Goal: Transaction & Acquisition: Obtain resource

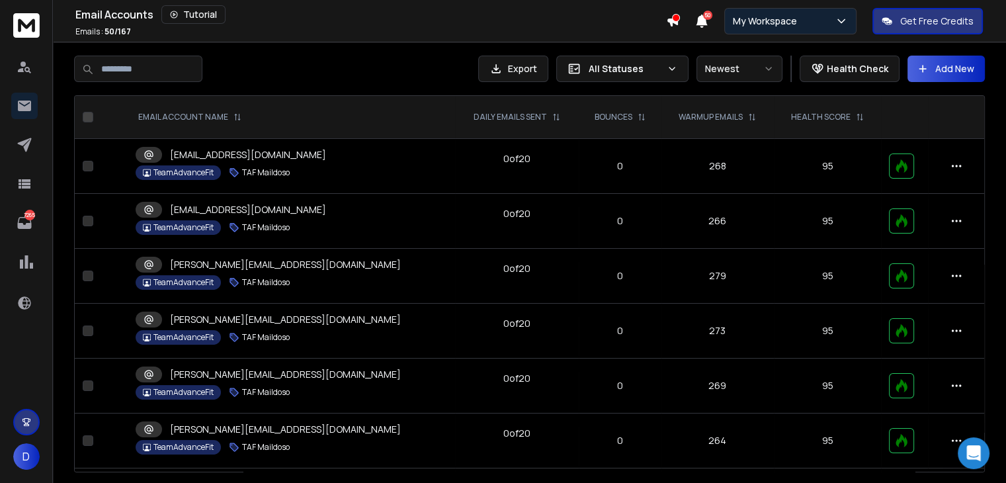
click at [757, 24] on p "My Workspace" at bounding box center [767, 21] width 69 height 13
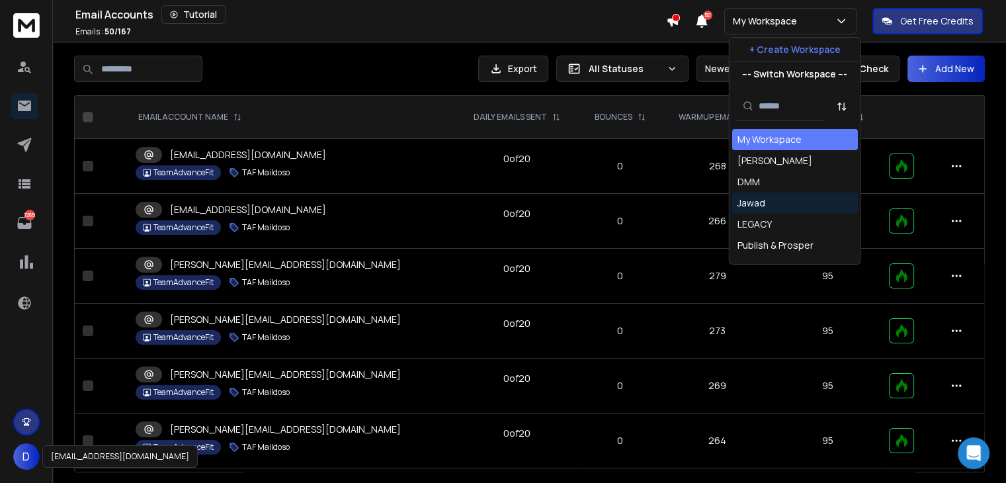
click at [35, 448] on span "D" at bounding box center [26, 456] width 26 height 26
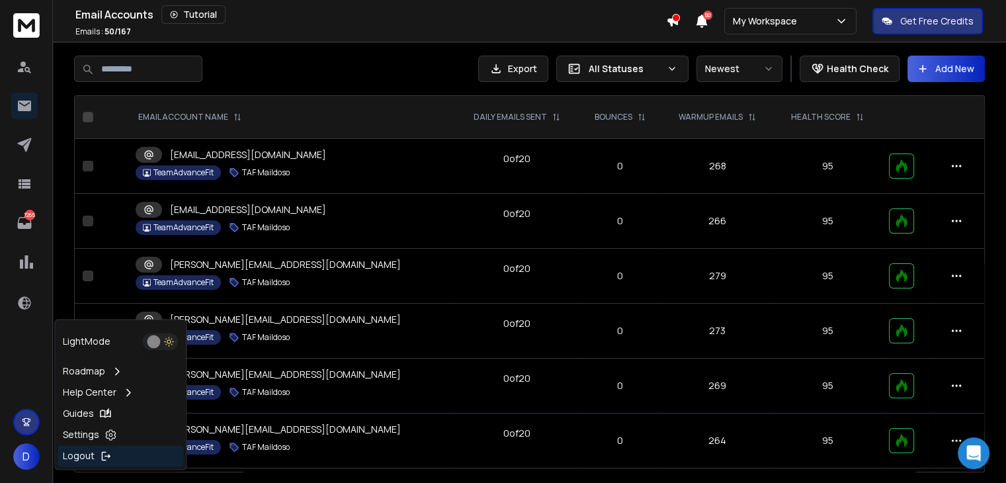
click at [129, 456] on div "Logout" at bounding box center [121, 455] width 126 height 21
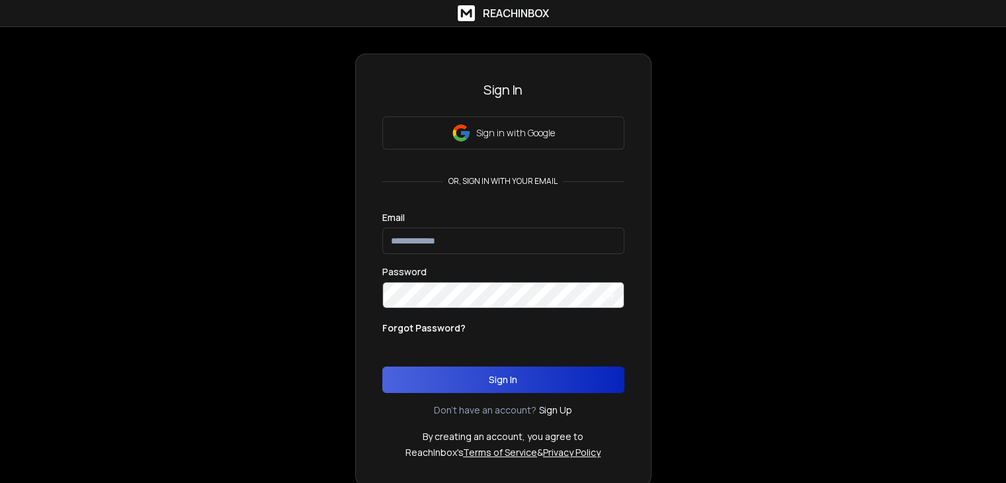
type input "**********"
click at [458, 239] on input "**********" at bounding box center [503, 241] width 242 height 26
click at [519, 376] on button "Sign In" at bounding box center [503, 379] width 242 height 26
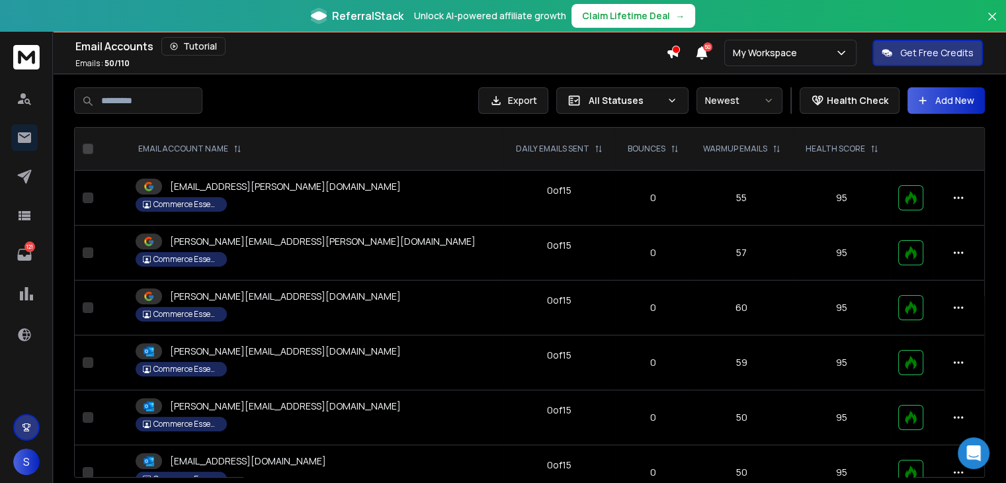
click at [992, 11] on icon "Close banner" at bounding box center [992, 17] width 12 height 12
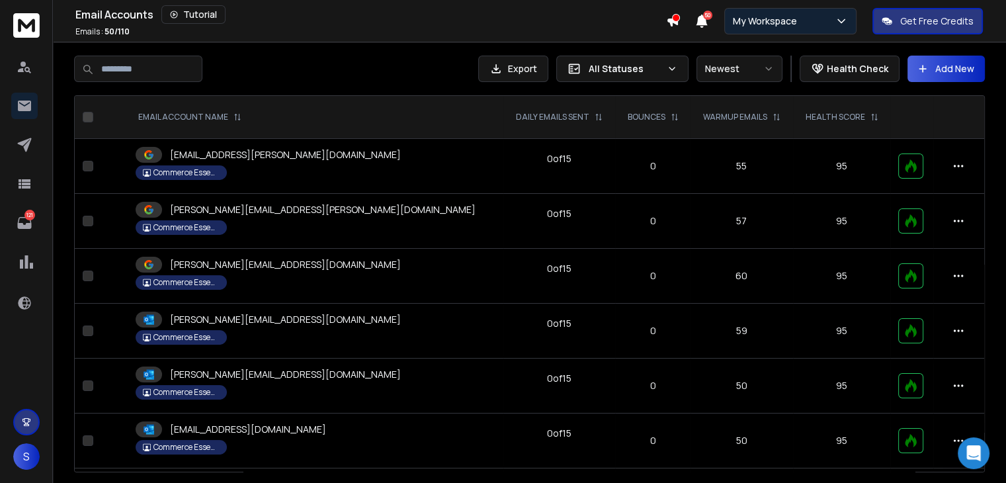
click at [752, 18] on p "My Workspace" at bounding box center [767, 21] width 69 height 13
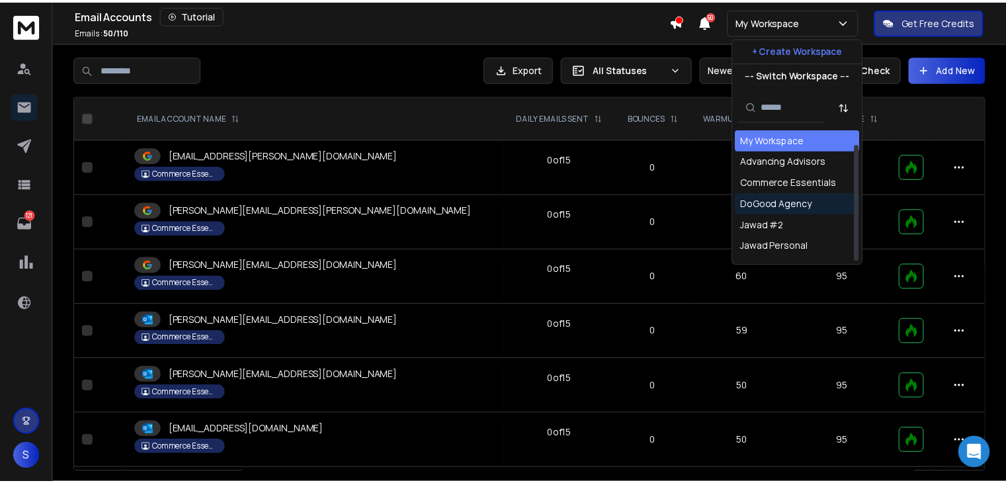
scroll to position [16, 0]
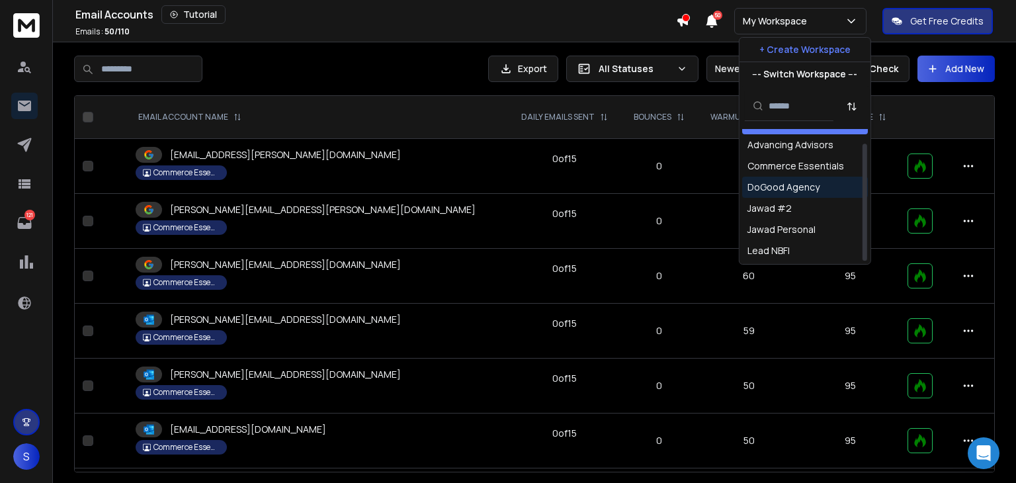
drag, startPoint x: 865, startPoint y: 191, endPoint x: 879, endPoint y: 245, distance: 55.5
click at [867, 245] on div at bounding box center [865, 202] width 5 height 117
click at [802, 257] on div "Lead NBFI" at bounding box center [805, 250] width 126 height 21
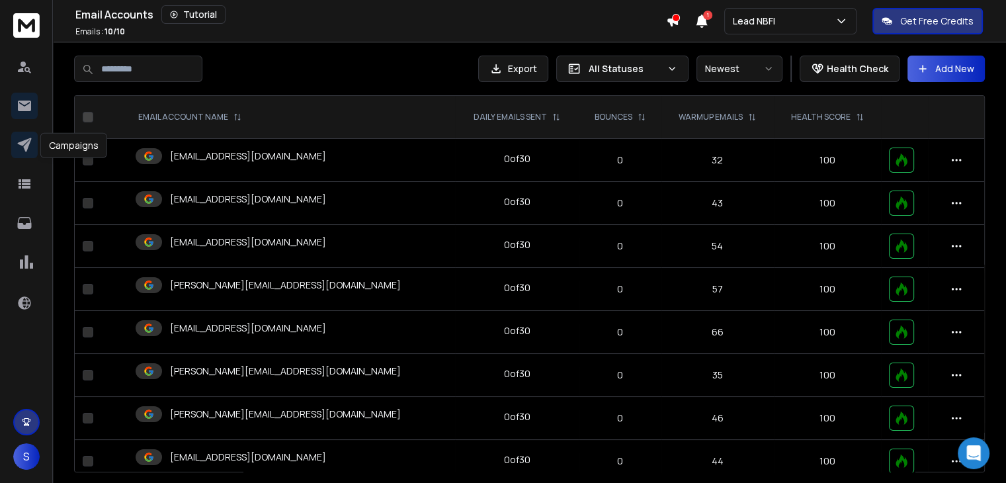
click at [32, 142] on icon at bounding box center [25, 145] width 16 height 16
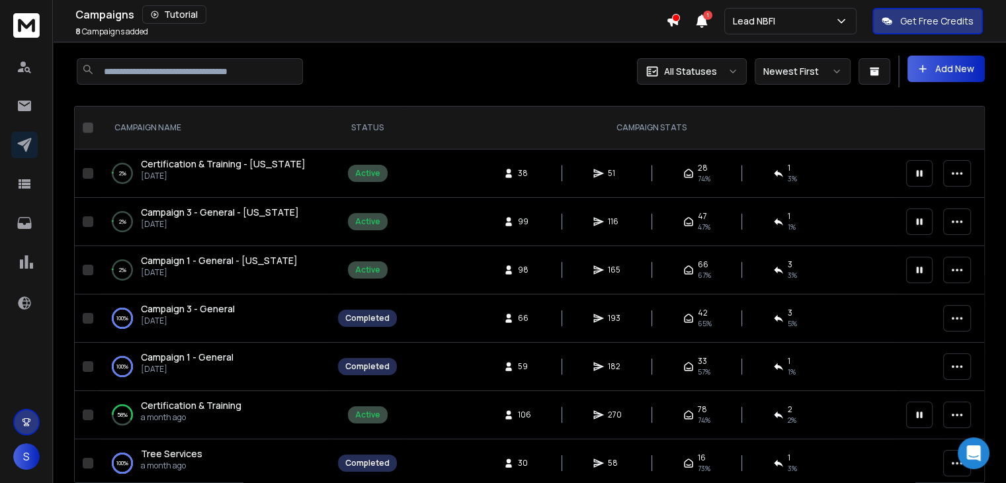
click at [24, 119] on div at bounding box center [26, 108] width 30 height 31
click at [22, 109] on icon at bounding box center [24, 106] width 13 height 11
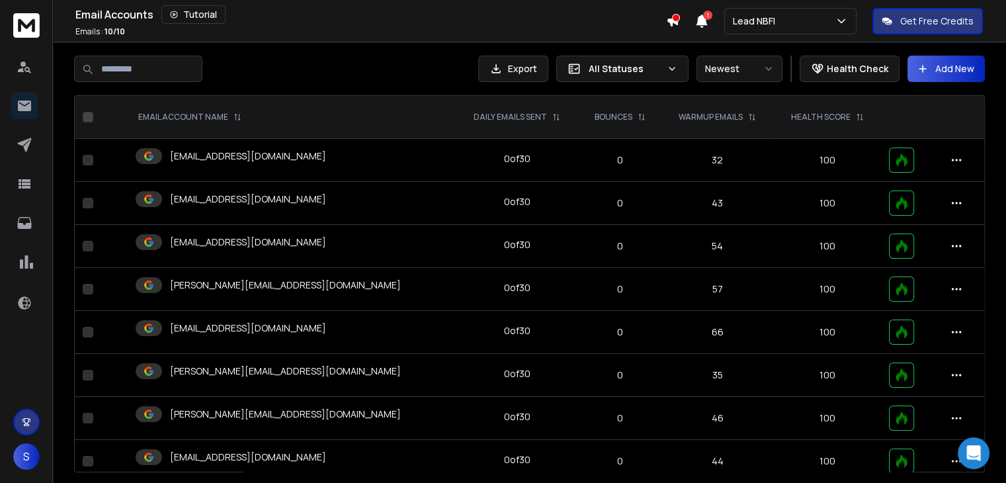
click at [315, 161] on div "jmarsh@powerexitadvisors.com" at bounding box center [292, 156] width 312 height 16
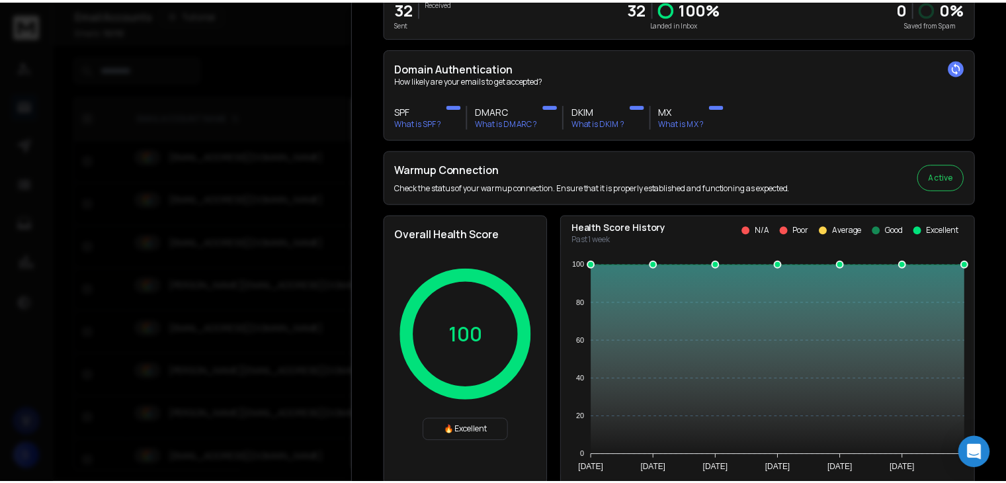
scroll to position [566, 0]
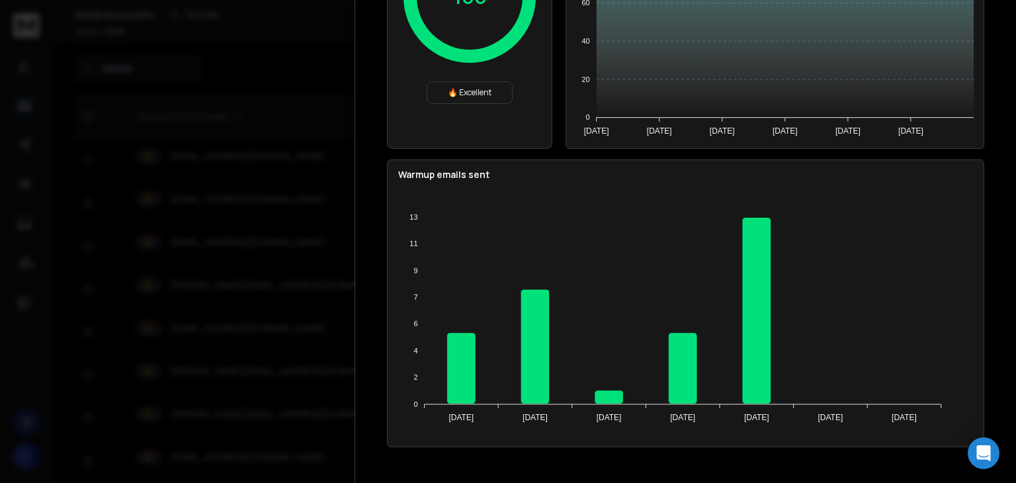
click at [62, 252] on div at bounding box center [508, 241] width 1016 height 483
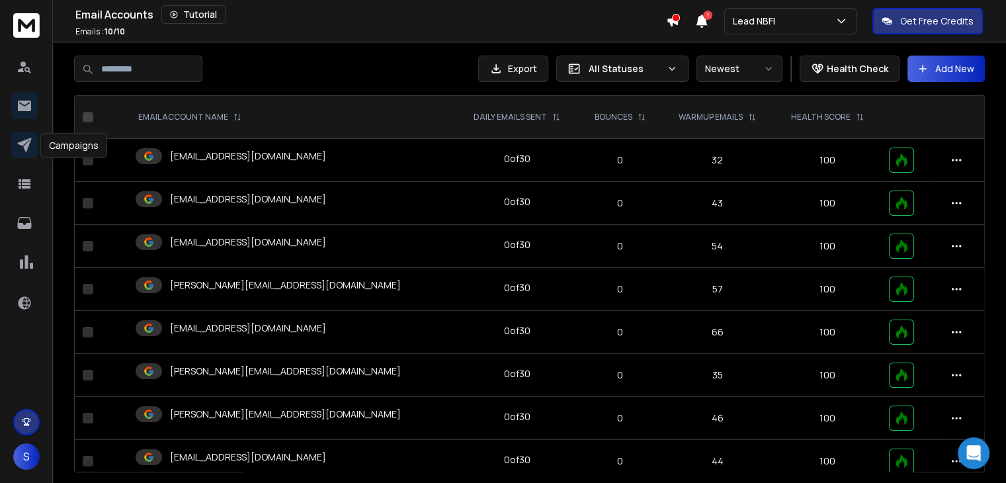
click at [23, 141] on icon at bounding box center [24, 145] width 14 height 14
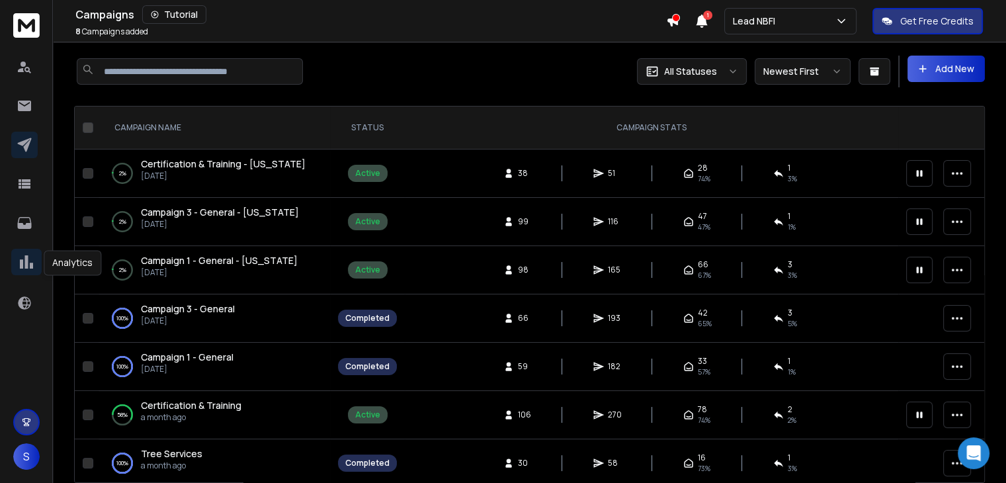
click at [19, 271] on icon at bounding box center [27, 262] width 20 height 20
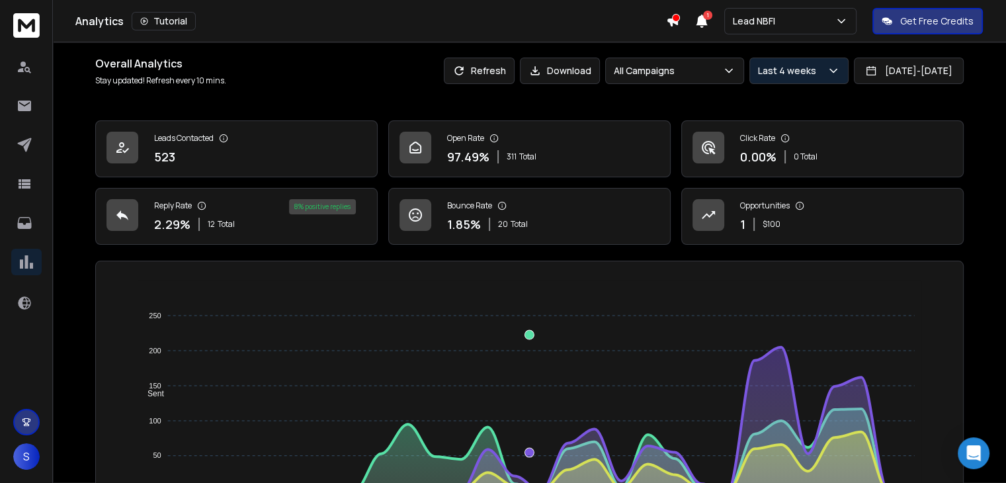
click at [760, 63] on button "Last 4 weeks" at bounding box center [799, 71] width 99 height 26
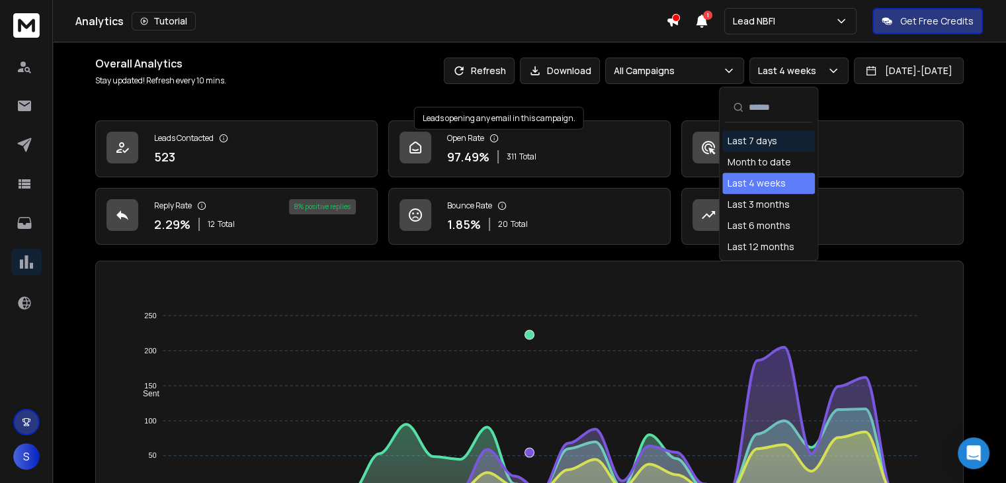
click at [495, 137] on icon at bounding box center [494, 138] width 9 height 9
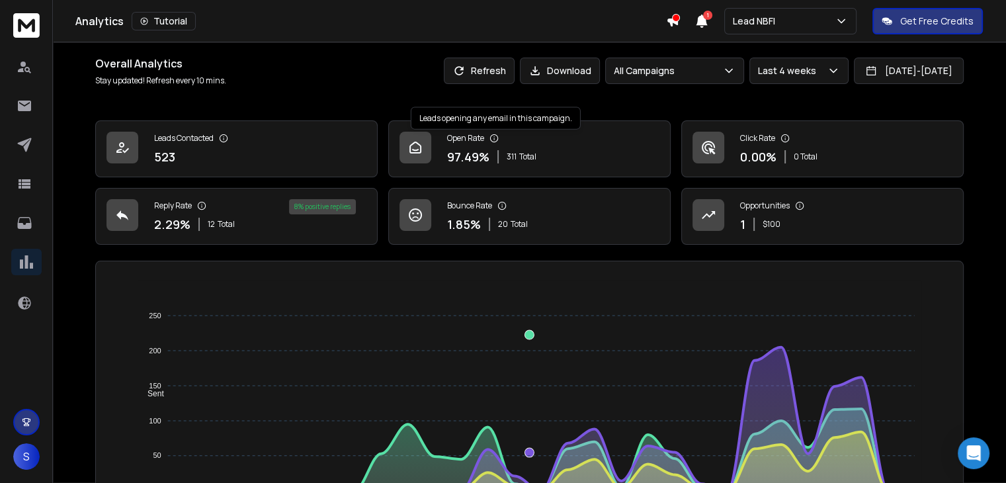
click at [498, 141] on icon at bounding box center [494, 138] width 9 height 9
click at [493, 130] on link "Open Rate 97.49 % 311 Total" at bounding box center [529, 148] width 282 height 57
click at [493, 132] on link "Open Rate 97.49 % 311 Total" at bounding box center [529, 148] width 282 height 57
click at [513, 170] on link "Open Rate 97.49 % 311 Total" at bounding box center [529, 148] width 282 height 57
click at [478, 159] on p "97.49 %" at bounding box center [468, 157] width 42 height 19
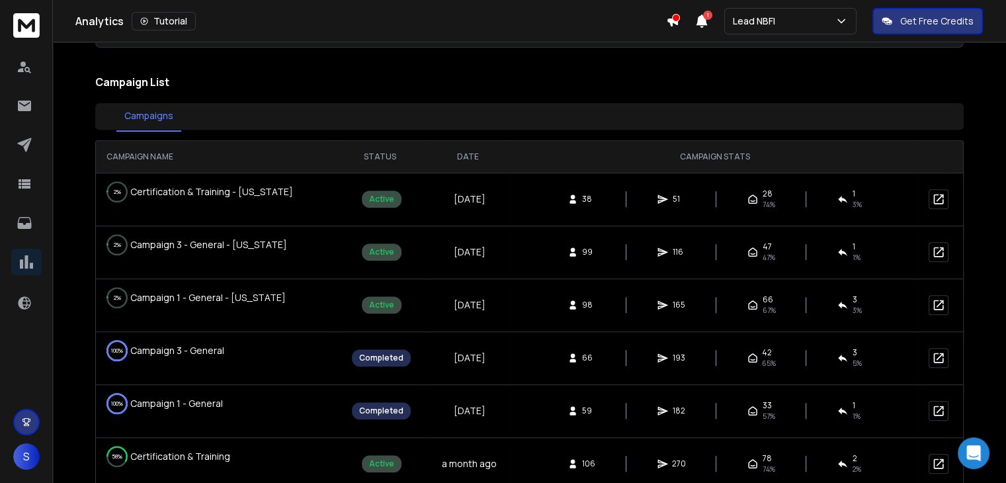
scroll to position [514, 0]
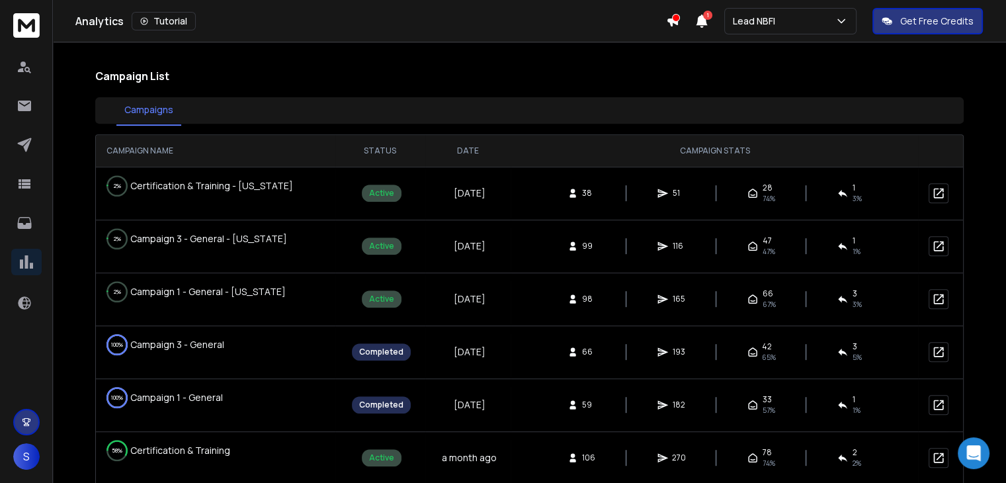
click at [186, 185] on td "2 % Certification & Training - Florida" at bounding box center [202, 185] width 212 height 37
click at [219, 189] on td "2 % Certification & Training - Florida" at bounding box center [202, 185] width 212 height 37
click at [935, 192] on icon at bounding box center [938, 193] width 13 height 13
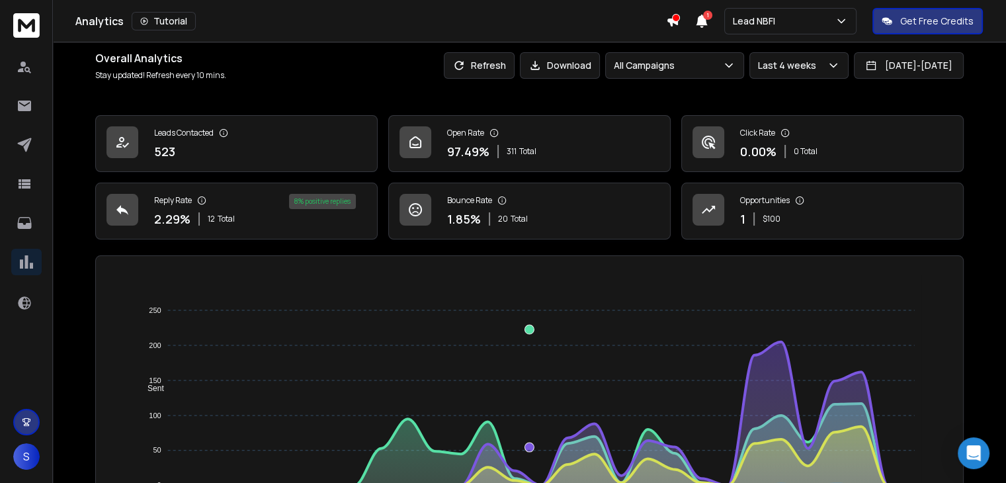
scroll to position [0, 0]
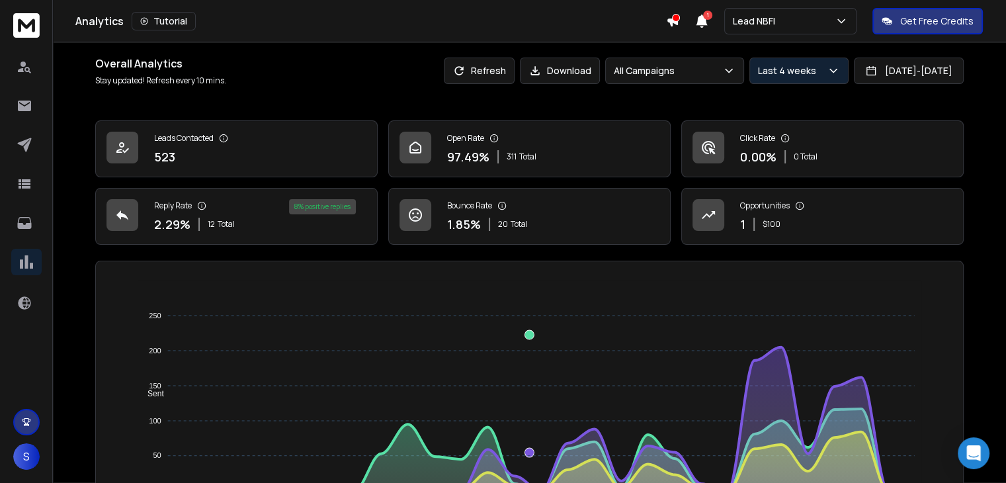
click at [758, 67] on p "Last 4 weeks" at bounding box center [790, 70] width 64 height 13
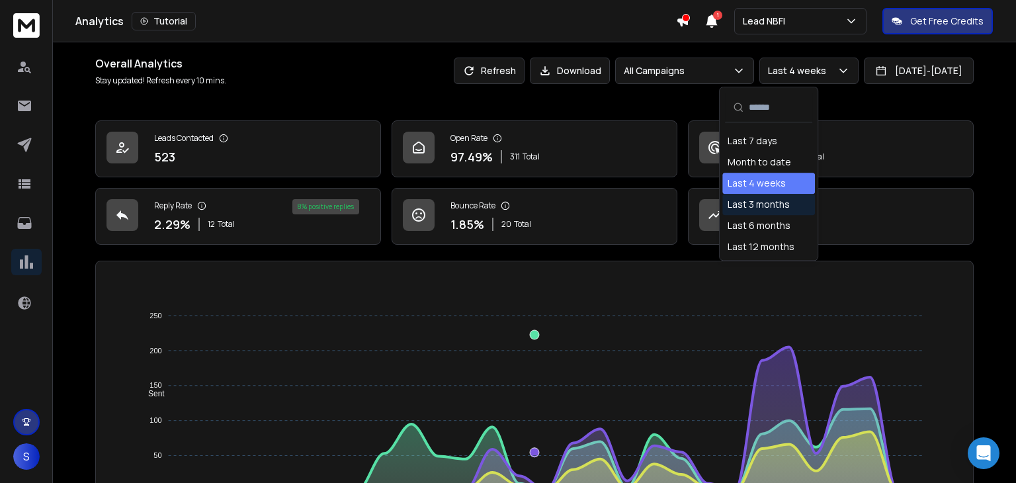
click at [760, 201] on div "Last 3 months" at bounding box center [759, 204] width 62 height 13
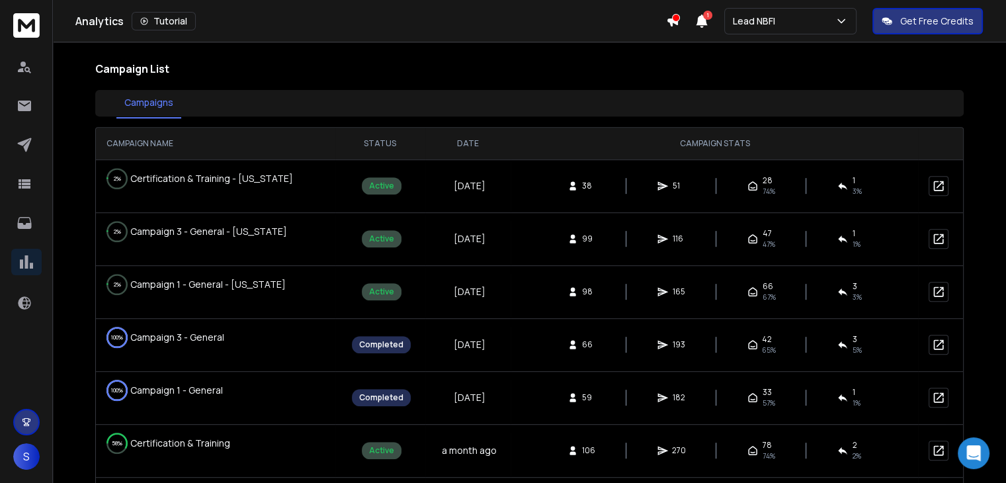
scroll to position [566, 0]
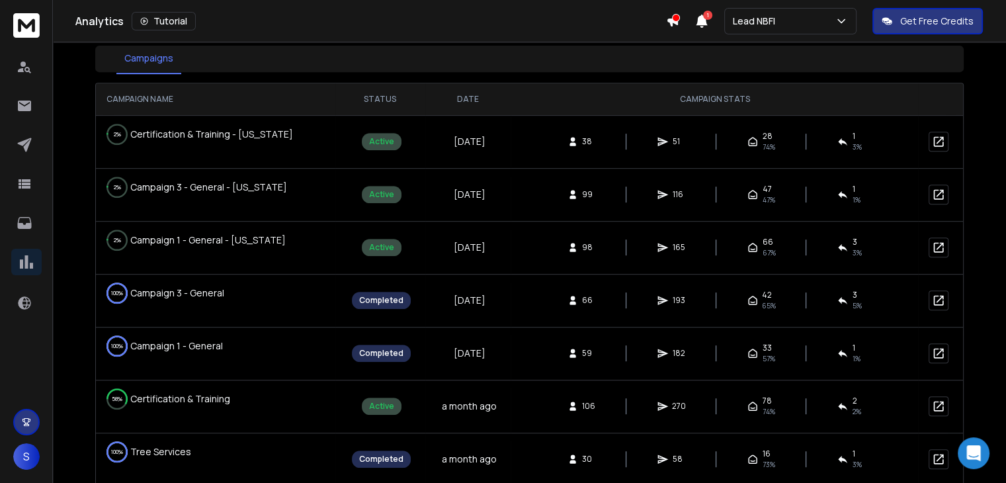
click at [233, 185] on td "2 % Campaign 3 - General - Florida" at bounding box center [202, 187] width 212 height 37
click at [949, 193] on div at bounding box center [942, 195] width 26 height 20
click at [943, 196] on icon at bounding box center [938, 194] width 13 height 13
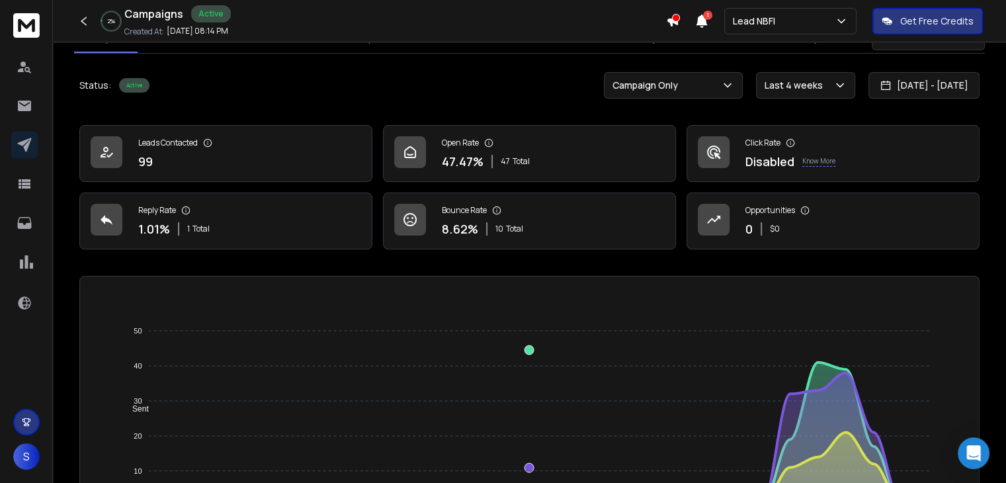
scroll to position [6, 0]
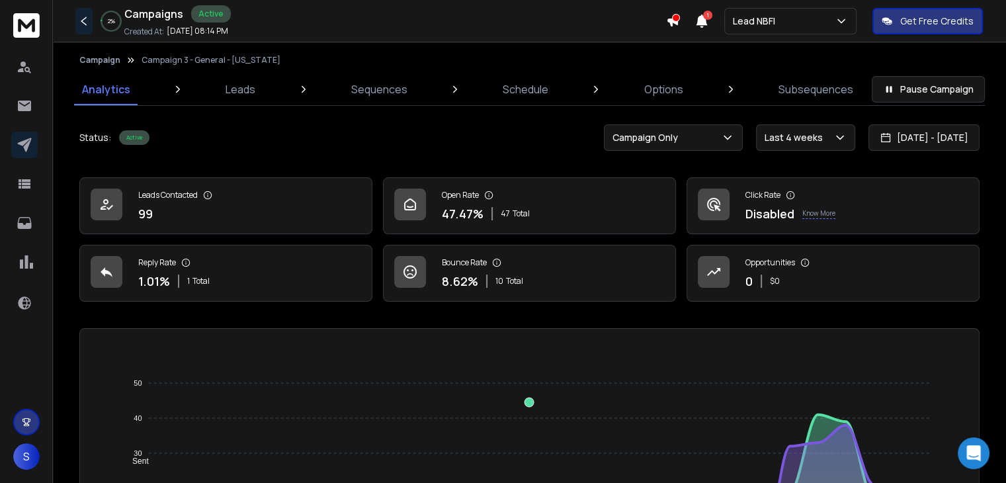
click at [86, 14] on button at bounding box center [83, 21] width 17 height 26
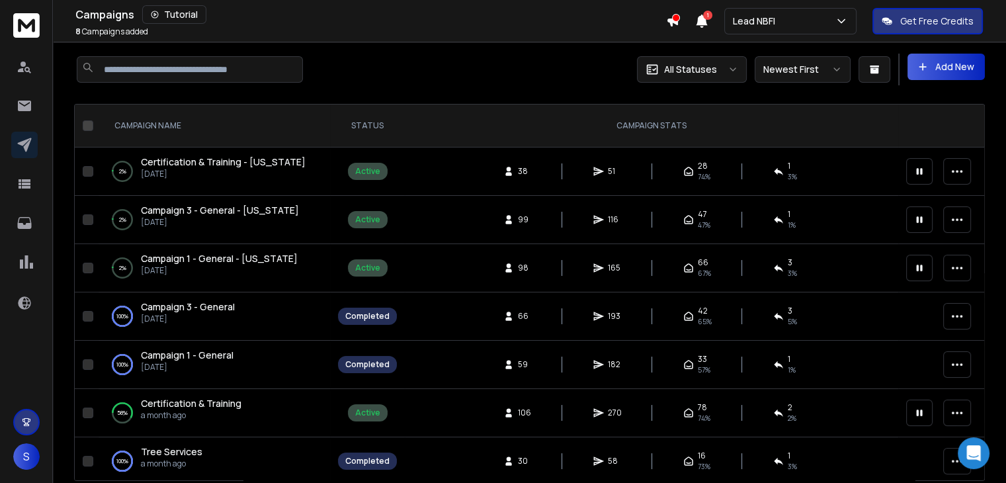
scroll to position [3, 0]
click at [462, 32] on div "8 Campaigns added" at bounding box center [370, 31] width 591 height 11
click at [958, 157] on td at bounding box center [941, 171] width 86 height 48
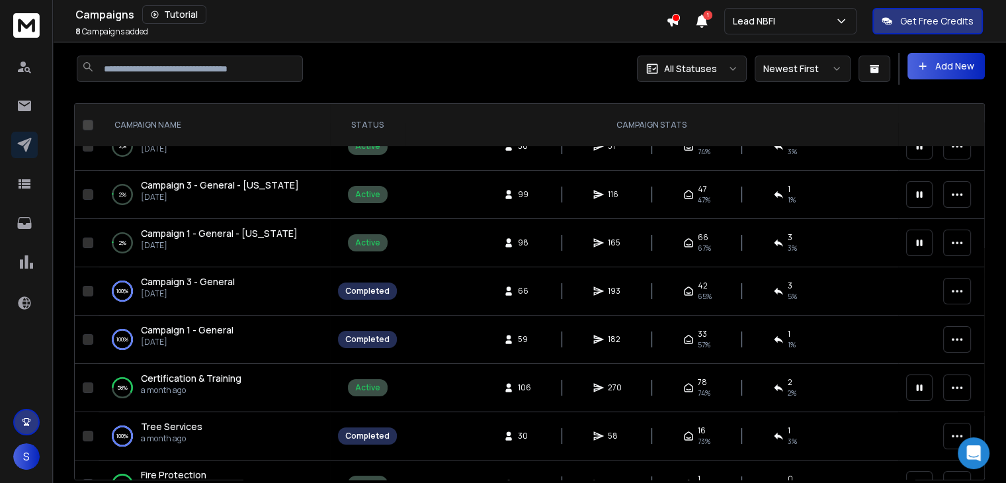
drag, startPoint x: 979, startPoint y: 179, endPoint x: 970, endPoint y: 241, distance: 62.8
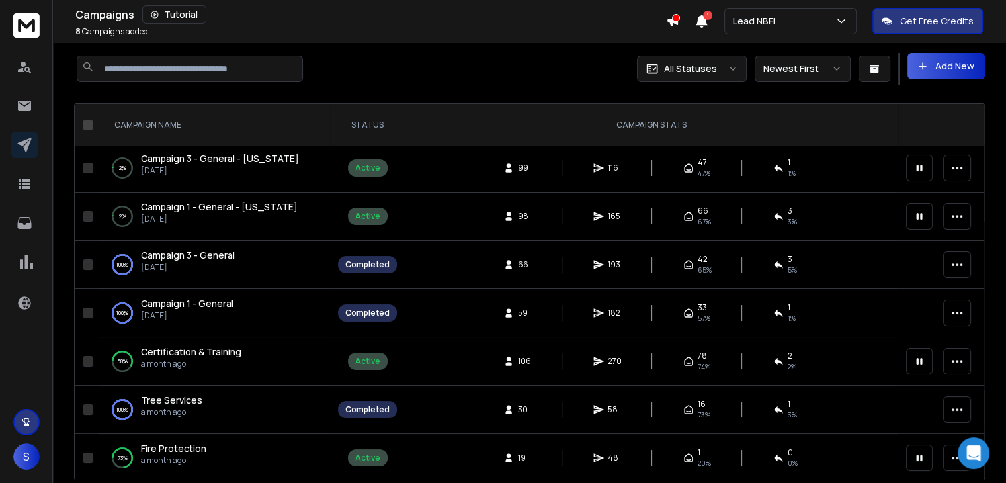
drag, startPoint x: 984, startPoint y: 185, endPoint x: 997, endPoint y: 120, distance: 66.0
click at [997, 120] on div "Campaigns 8 Campaigns Added All Statuses Newest First Add New CAMPAIGN NAME STA…" at bounding box center [529, 294] width 953 height 509
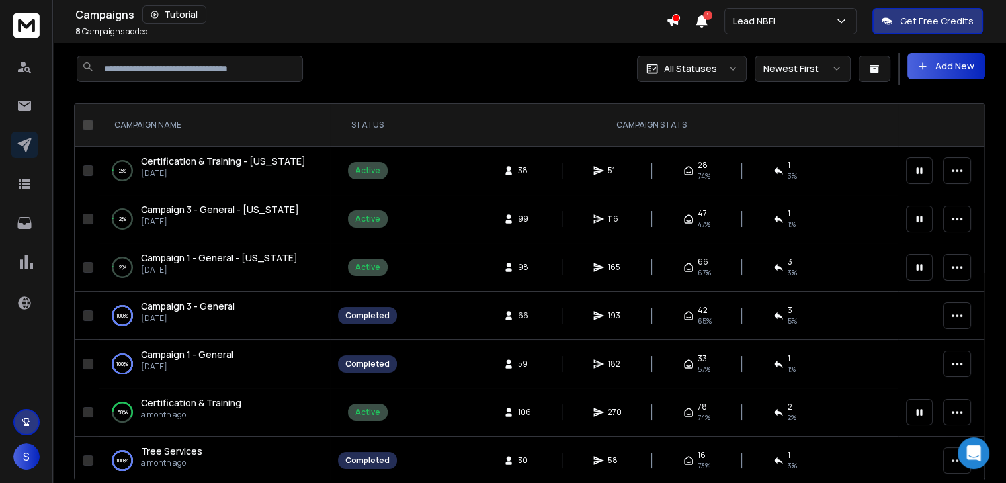
click at [536, 47] on div "Campaigns 8 Campaigns Added All Statuses Newest First Add New CAMPAIGN NAME STA…" at bounding box center [529, 294] width 953 height 509
click at [531, 54] on div "Campaigns 8 Campaigns Added All Statuses Newest First Add New" at bounding box center [758, 69] width 456 height 32
click at [239, 157] on span "Certification & Training - [US_STATE]" at bounding box center [223, 161] width 165 height 13
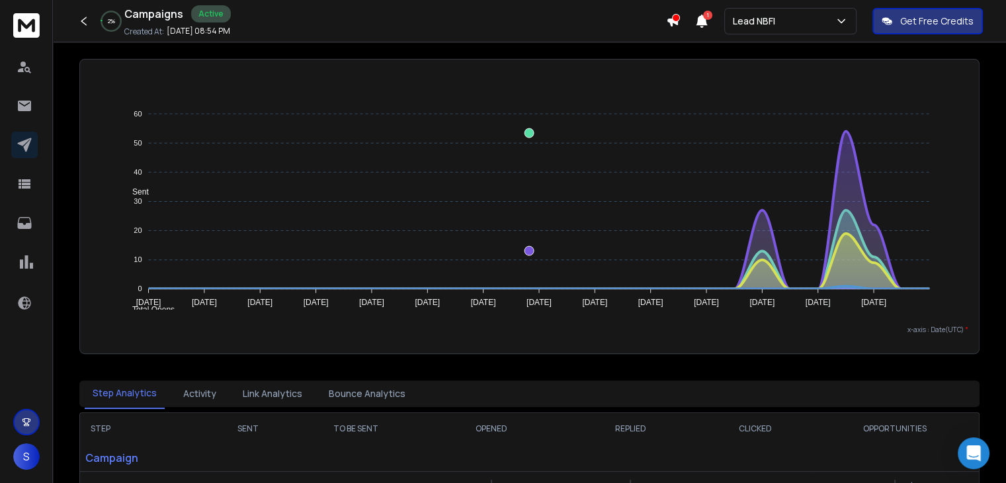
scroll to position [399, 0]
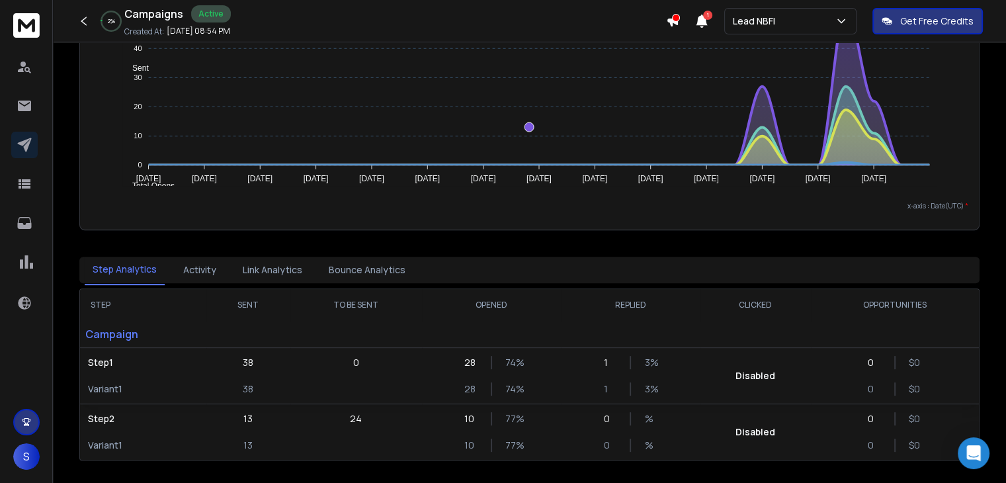
click at [187, 272] on button "Activity" at bounding box center [199, 269] width 49 height 29
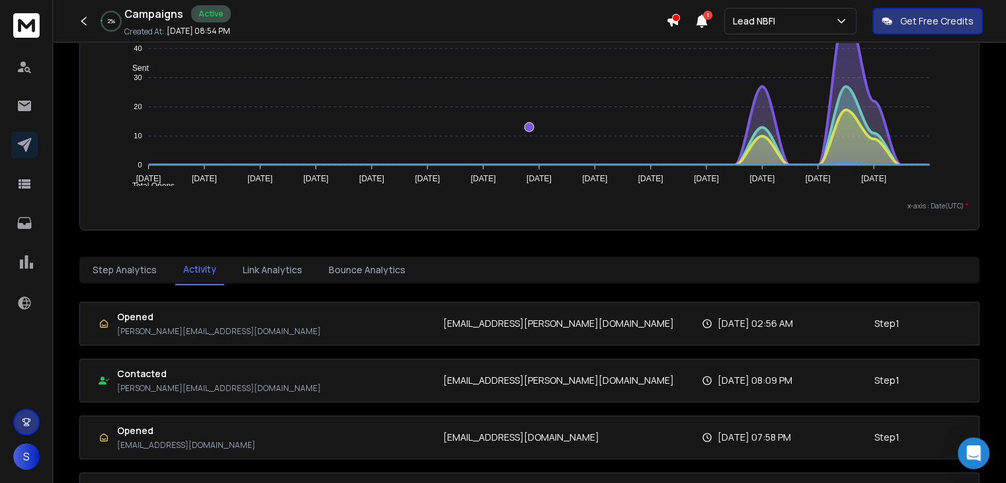
click at [132, 276] on button "Step Analytics" at bounding box center [125, 269] width 80 height 29
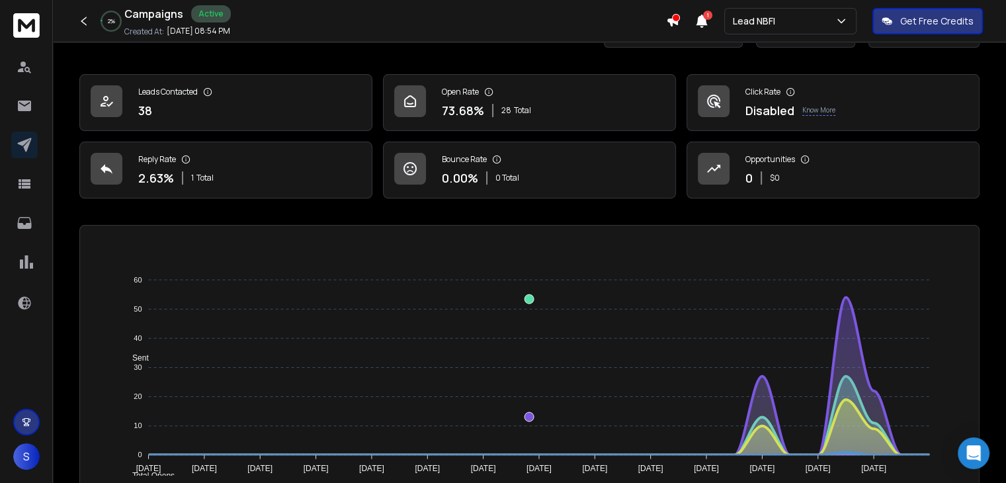
scroll to position [26, 0]
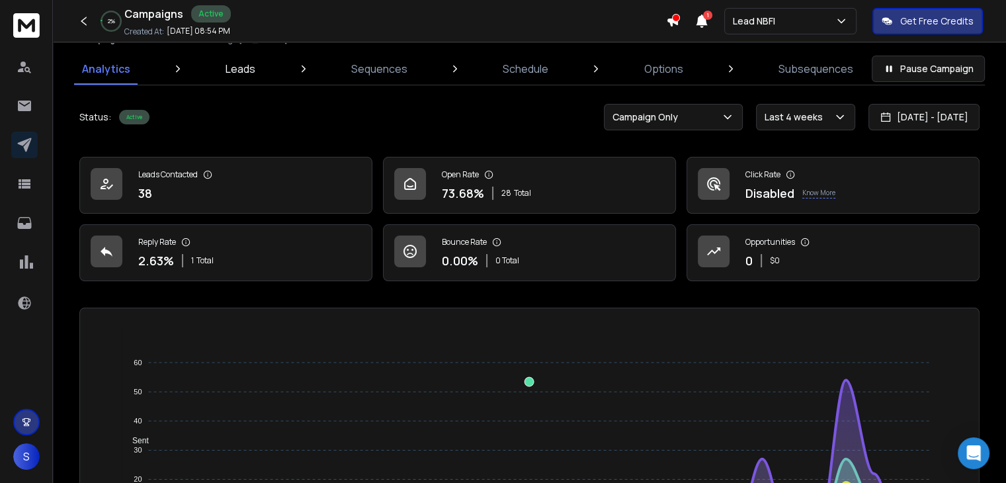
click at [243, 67] on p "Leads" at bounding box center [241, 69] width 30 height 16
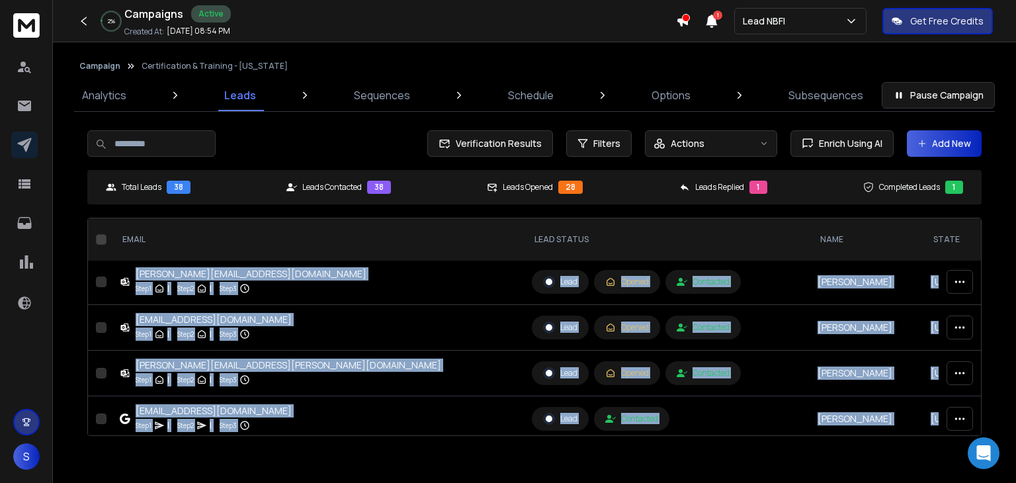
drag, startPoint x: 239, startPoint y: 421, endPoint x: 431, endPoint y: 426, distance: 191.3
click at [428, 432] on div "EMAIL LEAD STATUS NAME State title Country website Keywords industry location #…" at bounding box center [534, 327] width 894 height 218
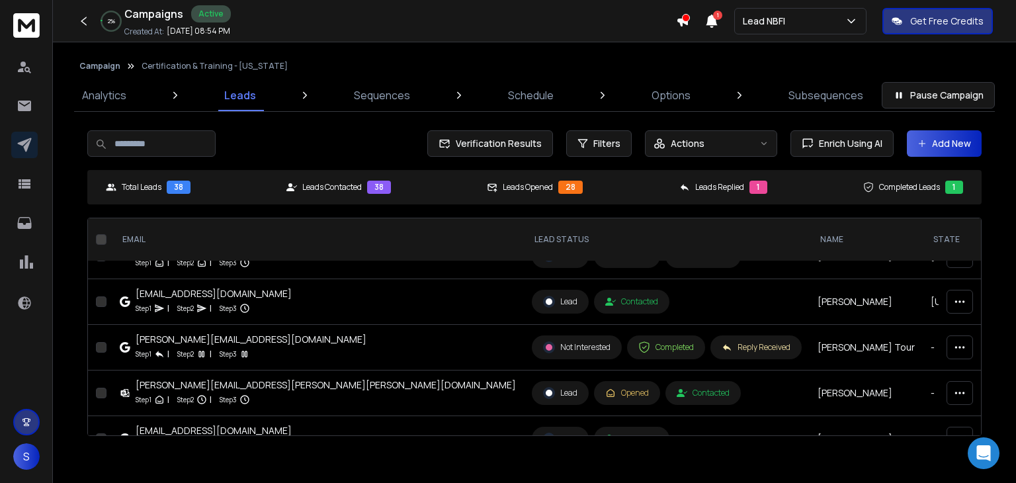
click at [360, 161] on div "Verification Results Filters Actions Enrich Using AI Add New Total Leads 38 Lea…" at bounding box center [534, 276] width 894 height 292
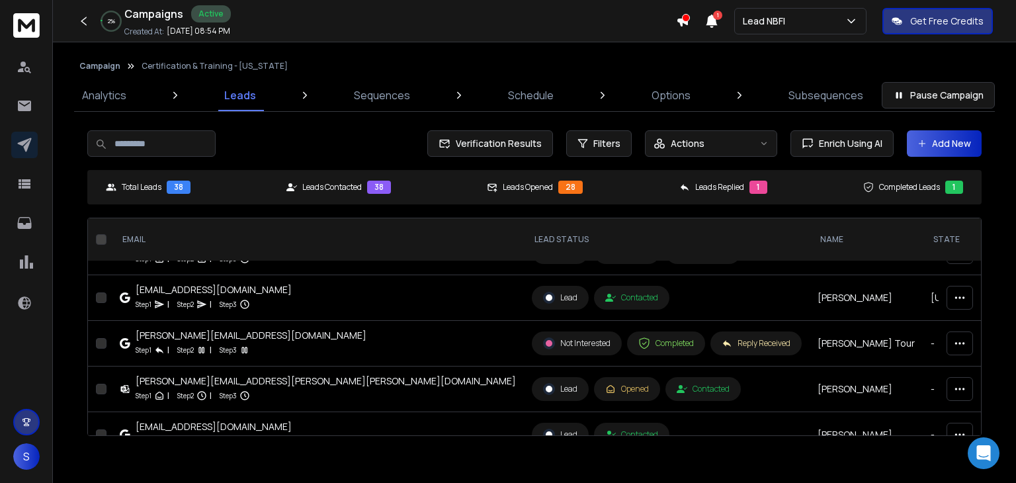
scroll to position [0, 0]
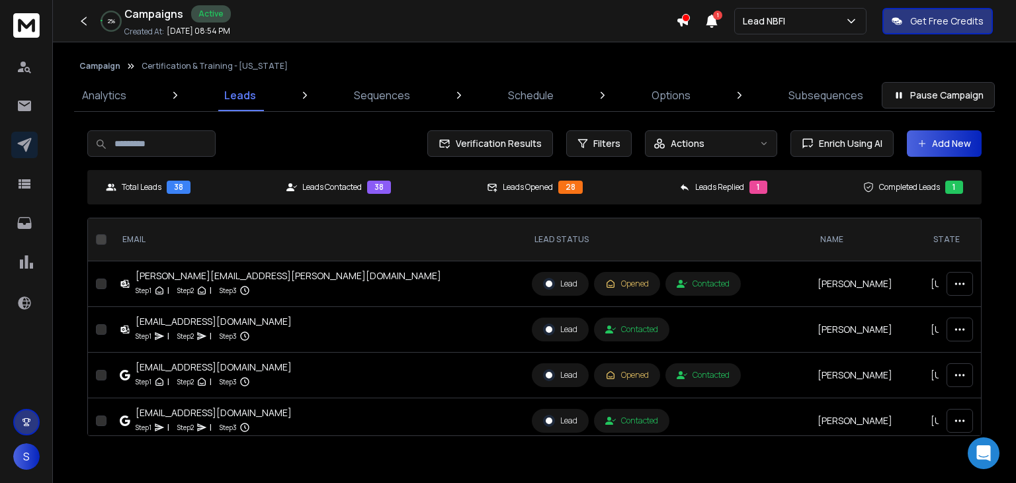
click at [283, 266] on td "[PERSON_NAME][EMAIL_ADDRESS][PERSON_NAME][DOMAIN_NAME] Step 1 | Step 2 | Step 3" at bounding box center [318, 284] width 412 height 46
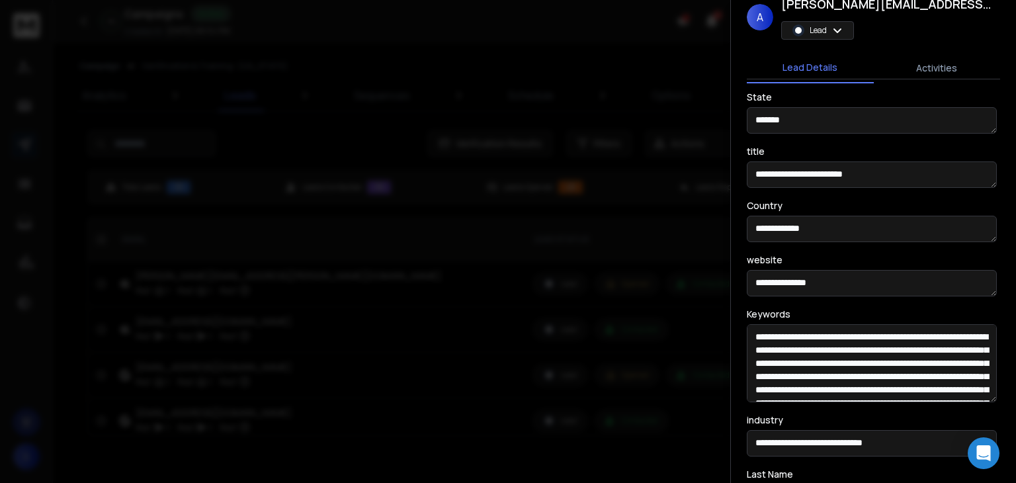
scroll to position [24, 0]
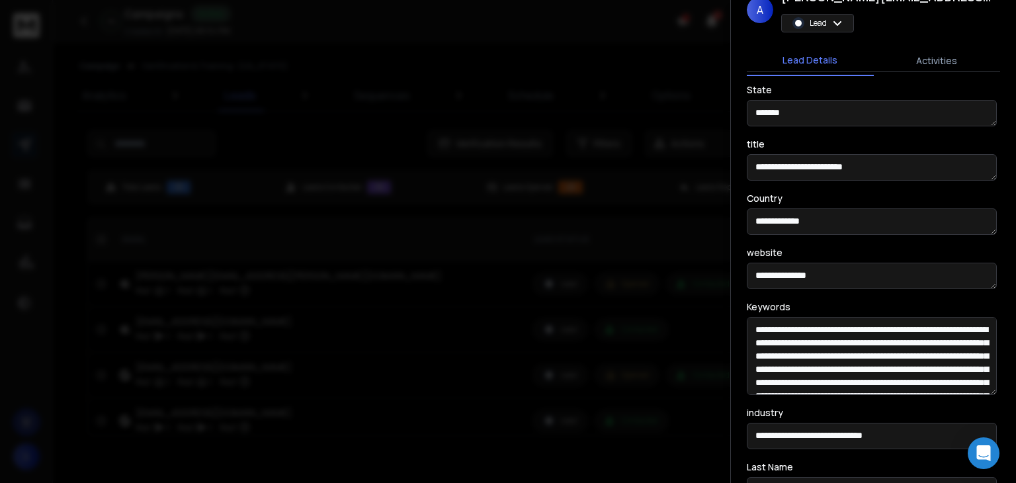
click at [1005, 314] on div "**********" at bounding box center [873, 241] width 286 height 483
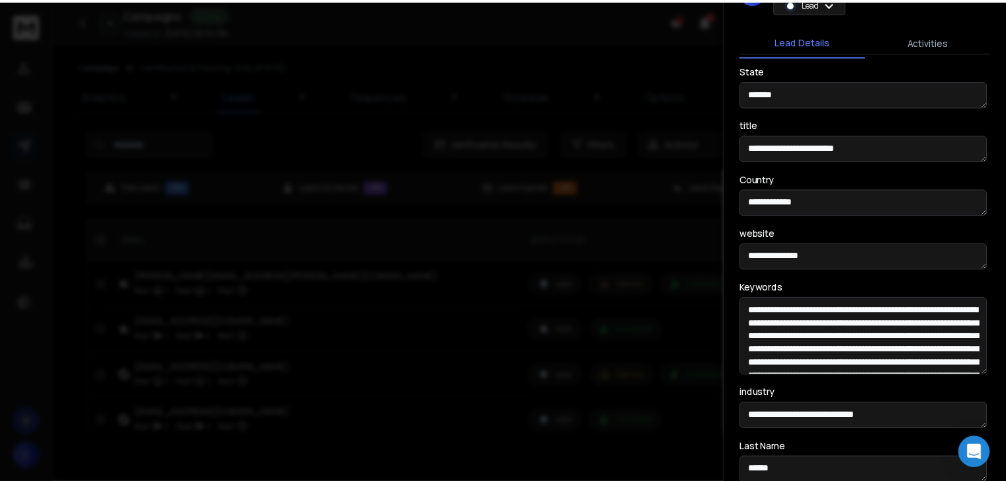
scroll to position [0, 0]
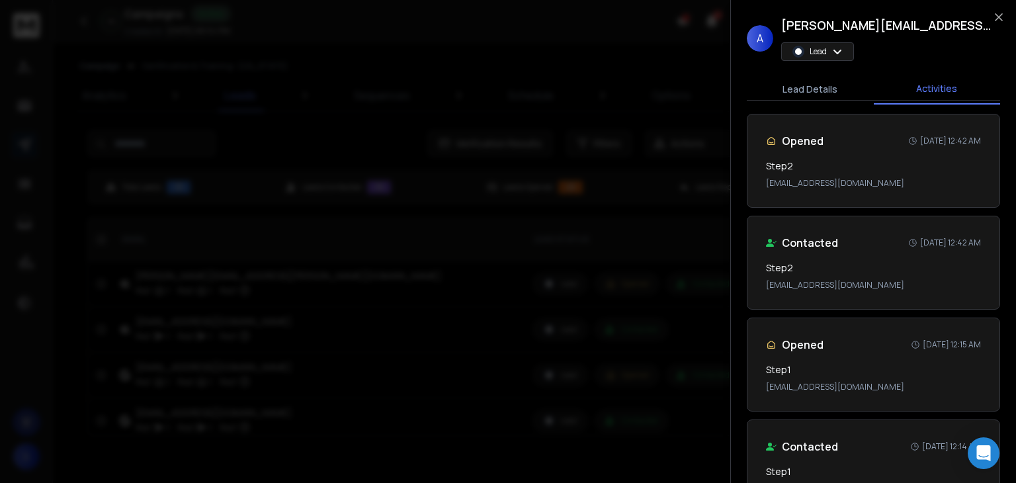
click at [928, 82] on button "Activities" at bounding box center [937, 89] width 127 height 30
click at [522, 165] on div at bounding box center [508, 241] width 1016 height 483
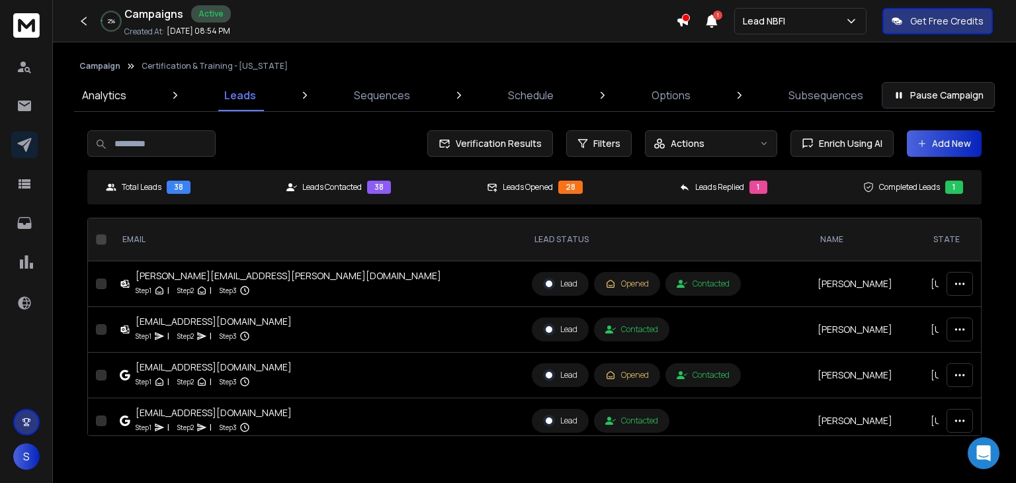
click at [111, 95] on p "Analytics" at bounding box center [104, 95] width 44 height 16
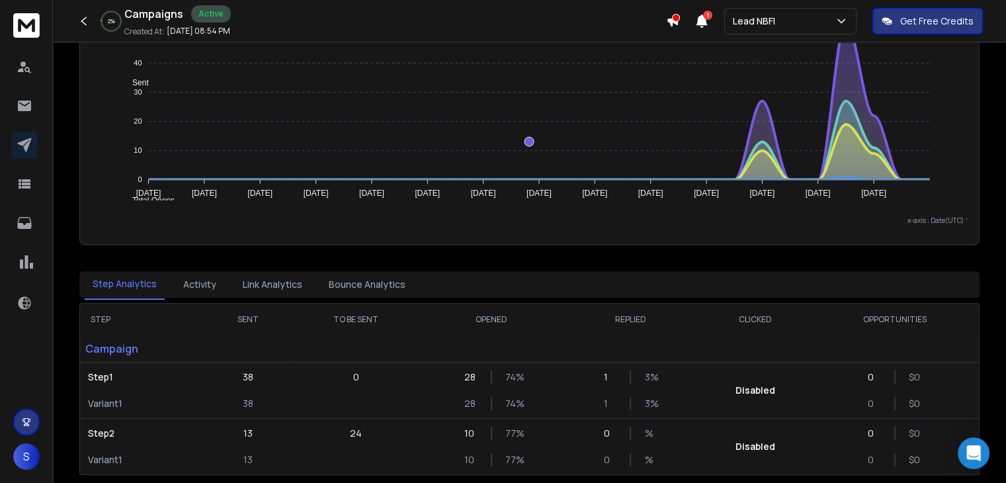
scroll to position [399, 0]
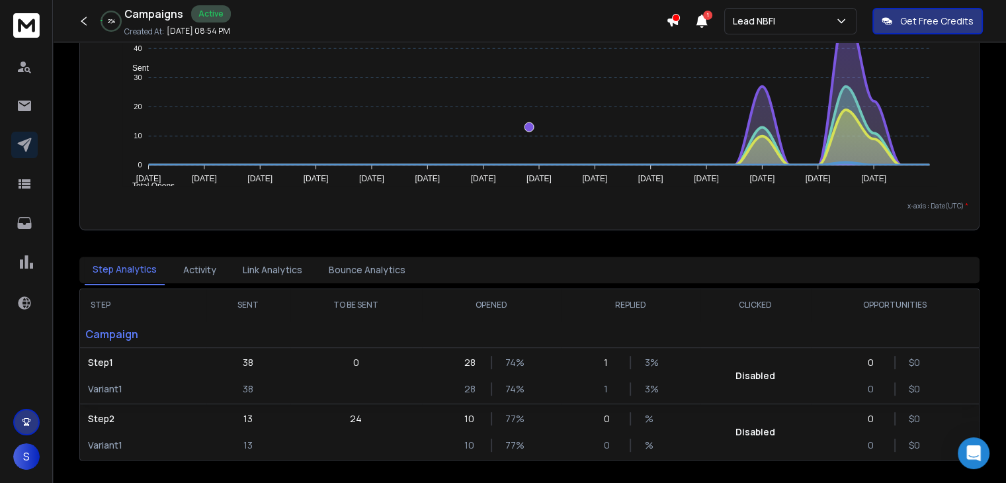
click at [206, 276] on button "Activity" at bounding box center [199, 269] width 49 height 29
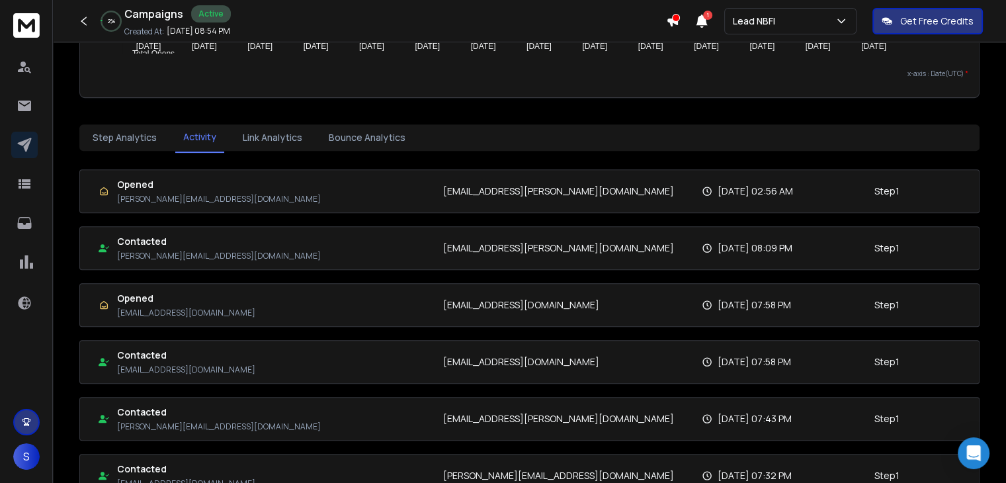
scroll to position [501, 0]
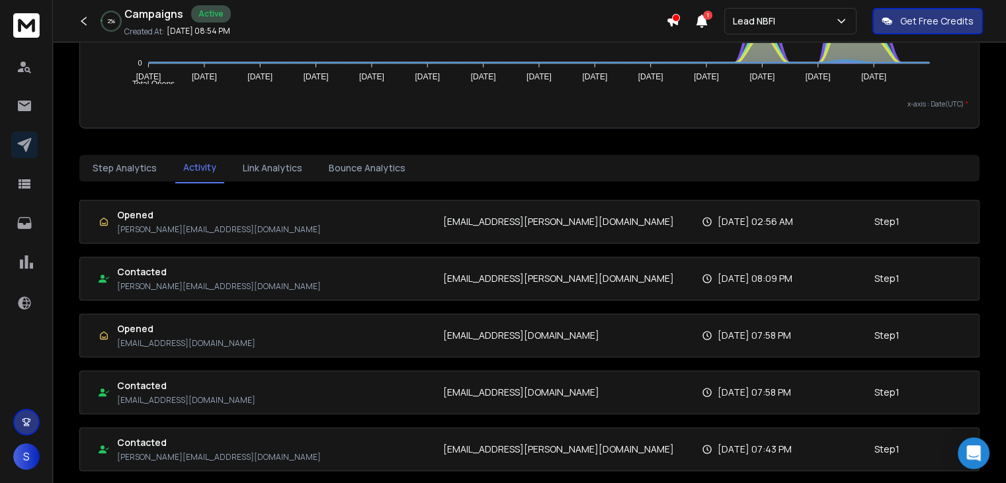
click at [151, 225] on p "[PERSON_NAME][EMAIL_ADDRESS][DOMAIN_NAME]" at bounding box center [219, 229] width 204 height 11
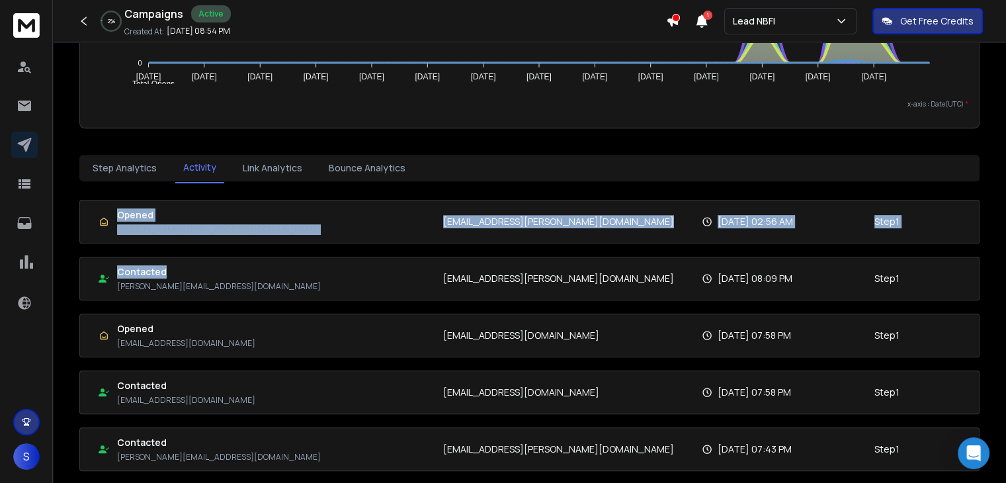
drag, startPoint x: 108, startPoint y: 218, endPoint x: 259, endPoint y: 276, distance: 161.7
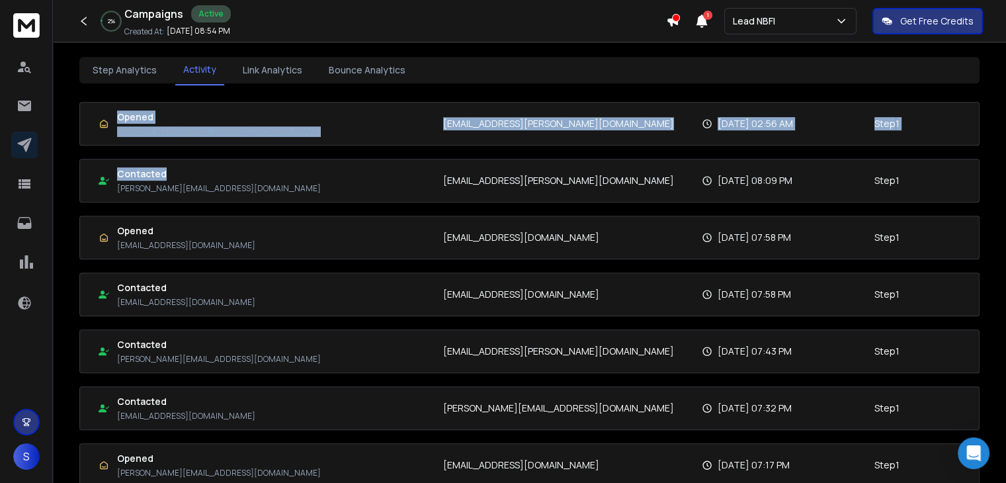
scroll to position [587, 0]
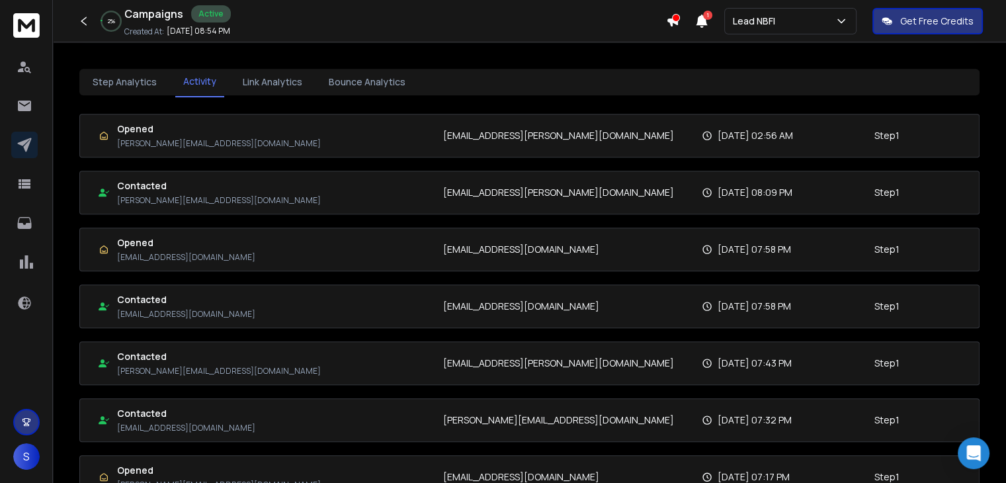
scroll to position [399, 0]
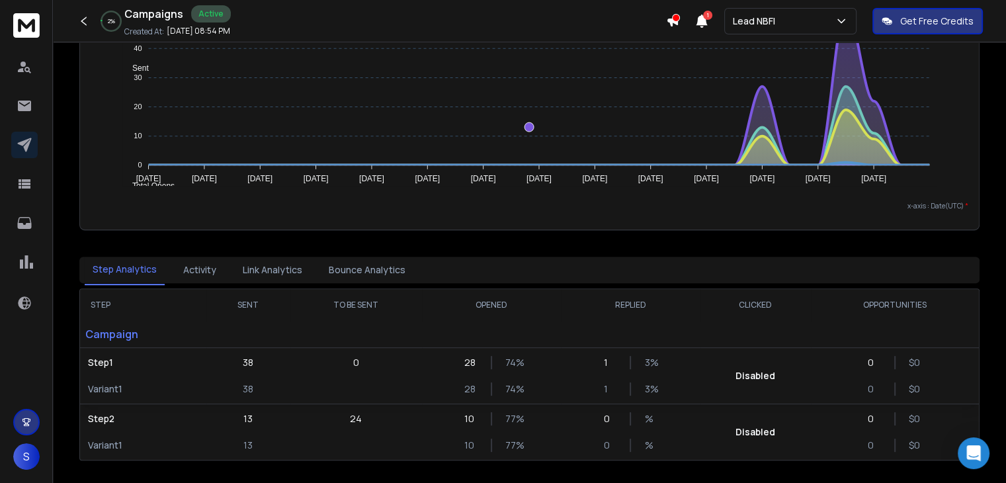
click at [183, 263] on button "Activity" at bounding box center [199, 269] width 49 height 29
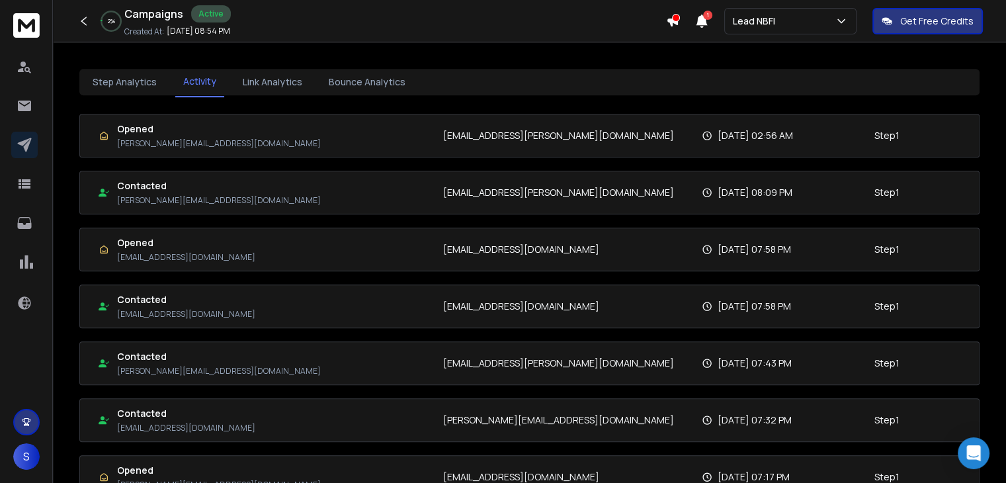
scroll to position [577, 0]
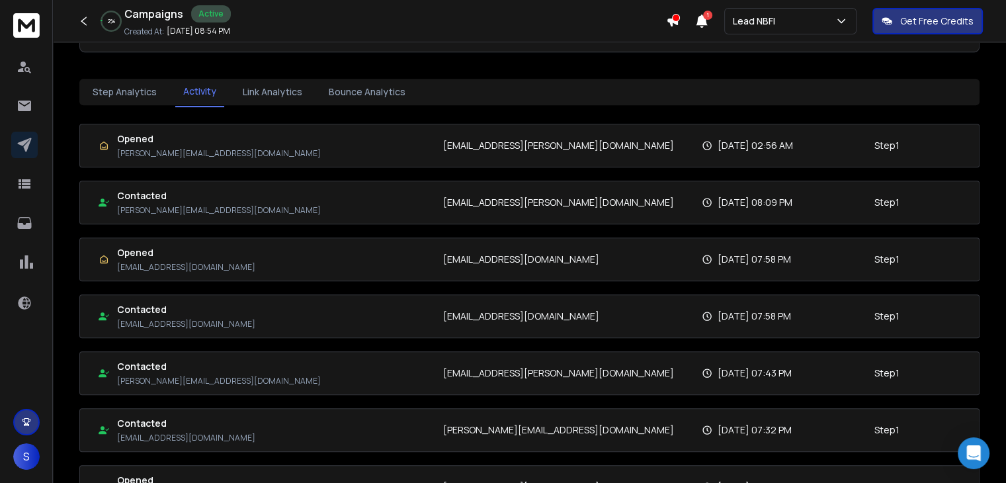
click at [175, 138] on h1 "Opened" at bounding box center [219, 138] width 204 height 13
click at [128, 140] on h1 "Opened" at bounding box center [219, 138] width 204 height 13
click at [204, 181] on div "Contacted [PERSON_NAME][EMAIL_ADDRESS][DOMAIN_NAME] [DOMAIN_NAME][EMAIL_ADDRESS…" at bounding box center [529, 203] width 900 height 44
click at [166, 205] on p "[PERSON_NAME][EMAIL_ADDRESS][DOMAIN_NAME]" at bounding box center [219, 210] width 204 height 11
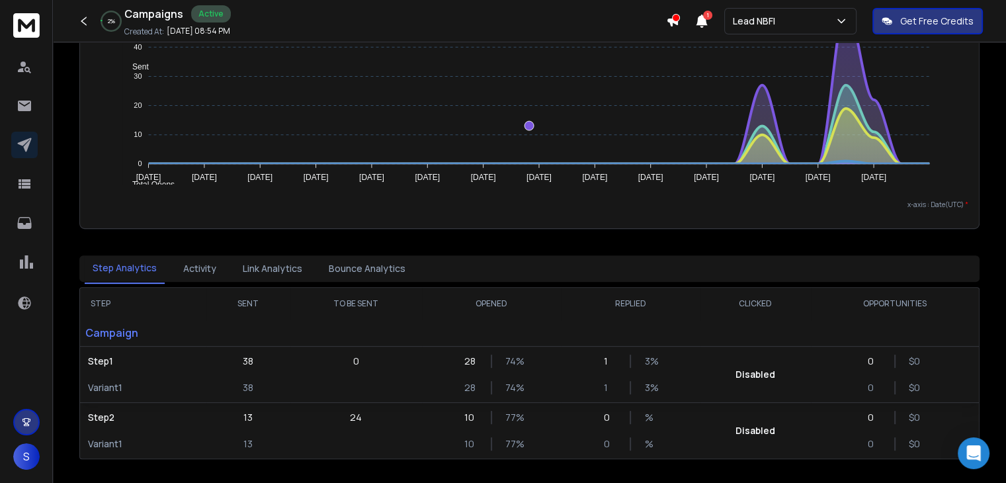
scroll to position [399, 0]
click at [190, 271] on button "Activity" at bounding box center [199, 269] width 49 height 29
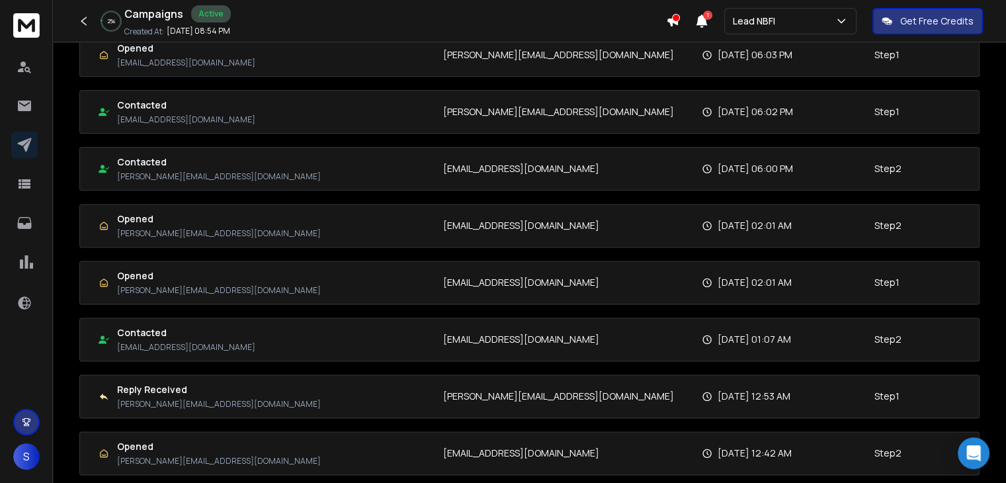
scroll to position [1269, 0]
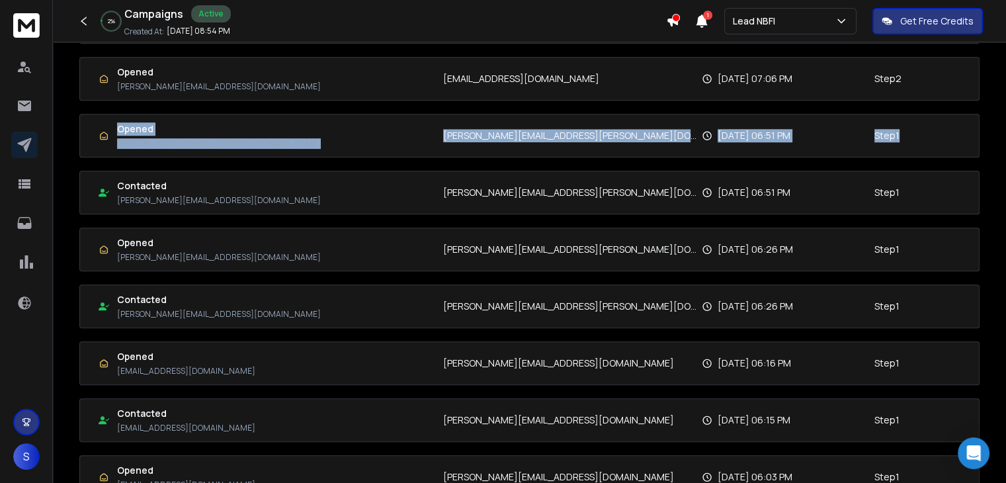
drag, startPoint x: 1004, startPoint y: 123, endPoint x: 1015, endPoint y: 95, distance: 30.6
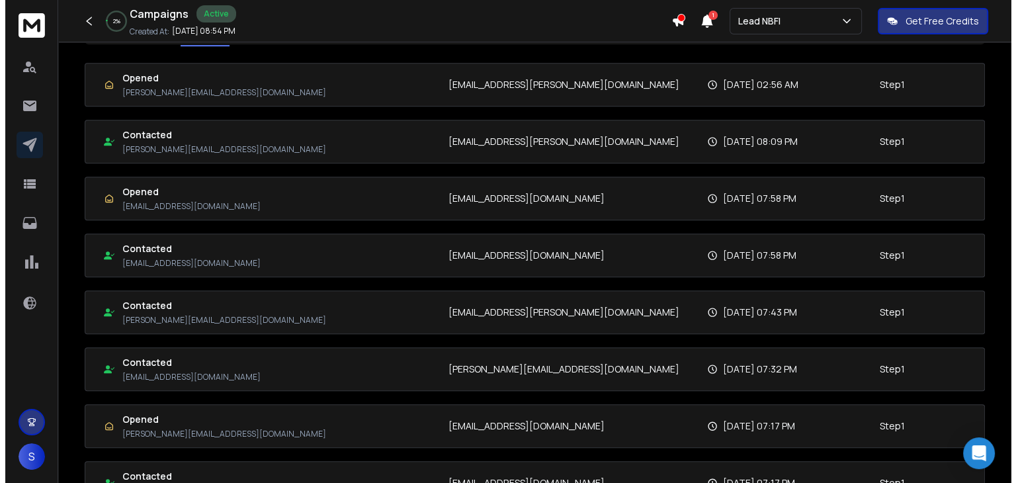
scroll to position [0, 0]
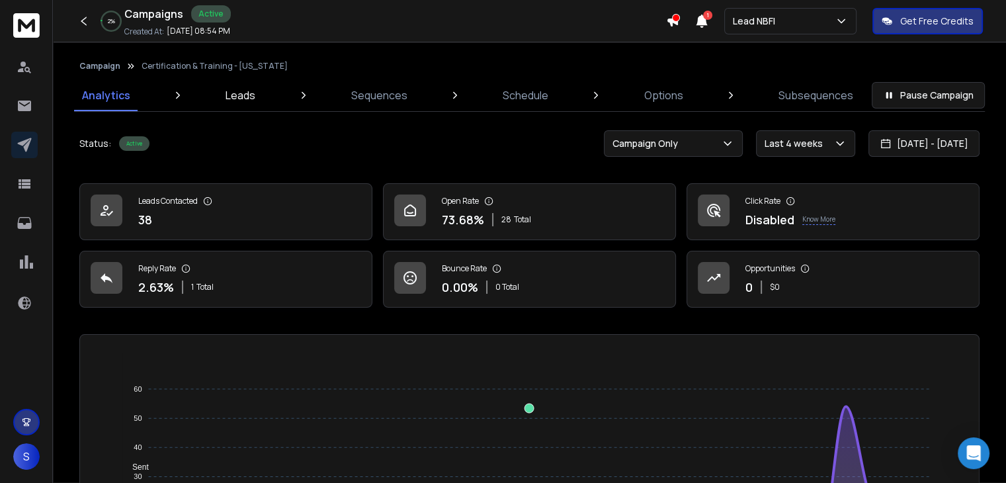
click at [230, 107] on link "Leads" at bounding box center [241, 95] width 46 height 32
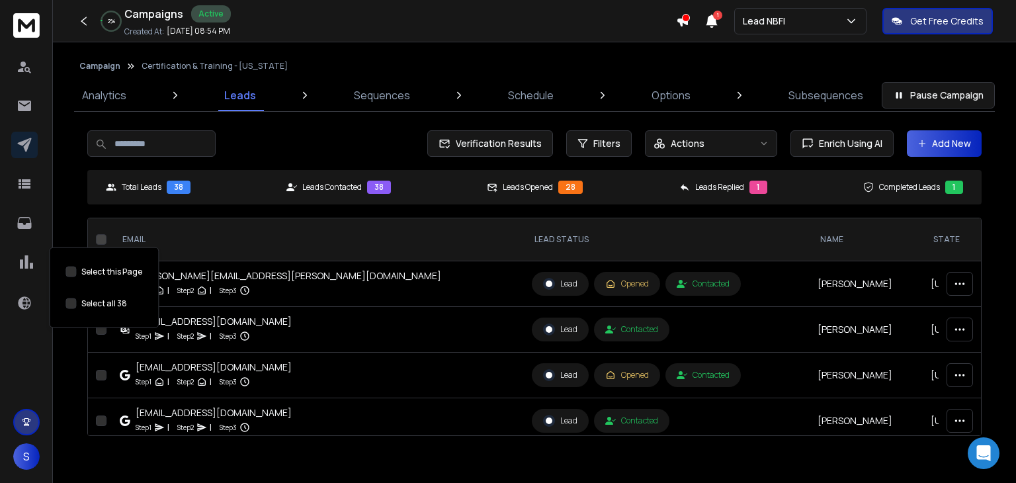
click at [67, 302] on button "Select this Page" at bounding box center [70, 303] width 11 height 11
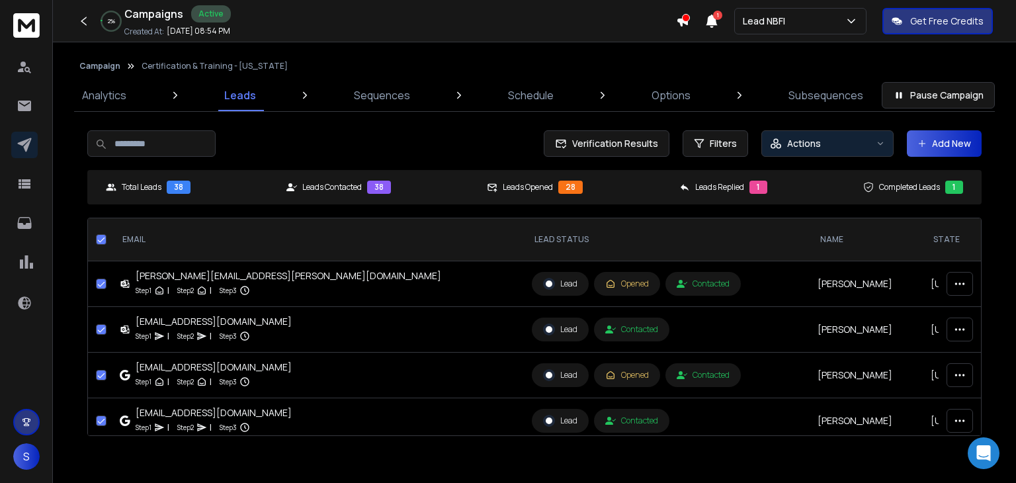
click at [806, 144] on p "Actions" at bounding box center [804, 143] width 34 height 13
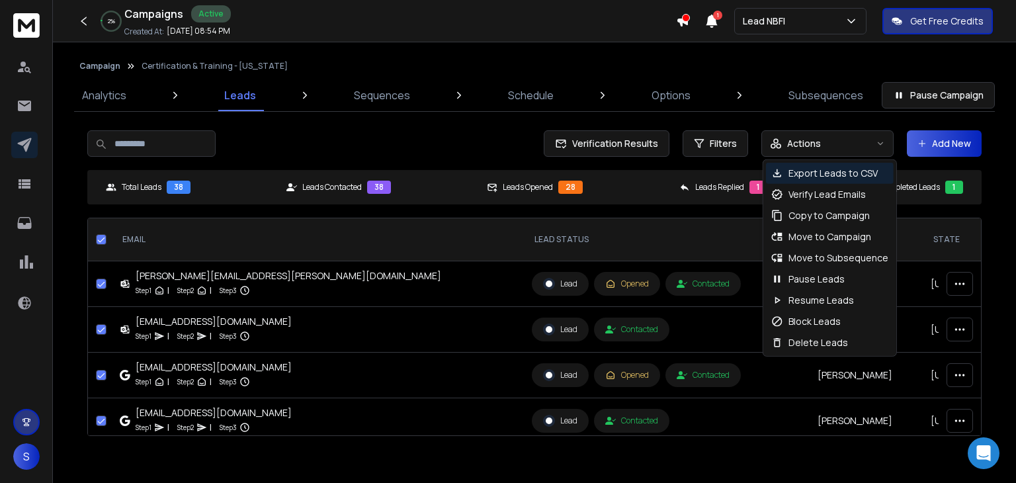
click at [812, 175] on p "Export Leads to CSV" at bounding box center [833, 173] width 89 height 13
